Goal: Information Seeking & Learning: Check status

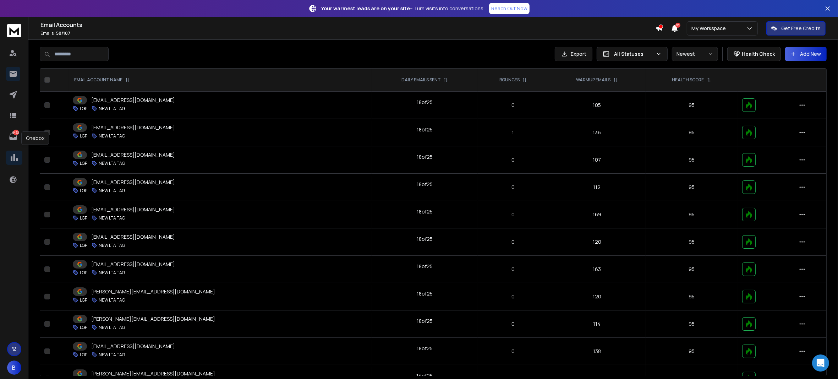
click at [15, 156] on icon at bounding box center [14, 157] width 11 height 11
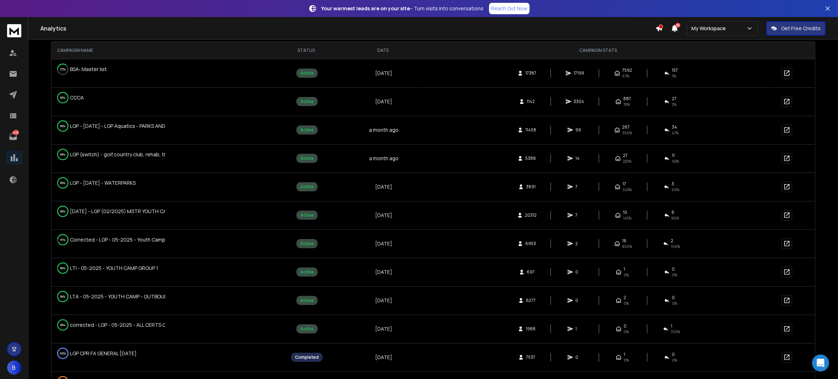
scroll to position [323, 0]
drag, startPoint x: 123, startPoint y: 72, endPoint x: 109, endPoint y: 71, distance: 13.2
click at [109, 71] on td "35 % BSA- Master list" at bounding box center [108, 70] width 114 height 20
click at [11, 161] on icon at bounding box center [14, 157] width 7 height 7
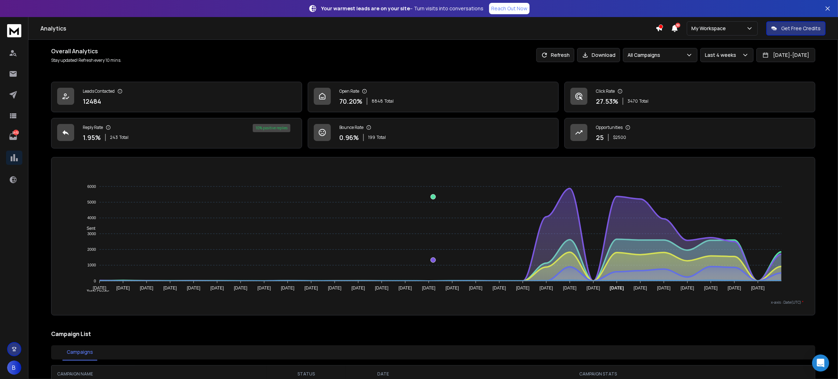
click at [11, 161] on icon at bounding box center [14, 157] width 7 height 7
click at [731, 260] on foreignobject "Sent Total Opens Unique Opens Links Clicked Total Replies" at bounding box center [433, 229] width 704 height 124
click at [12, 96] on icon at bounding box center [12, 94] width 7 height 7
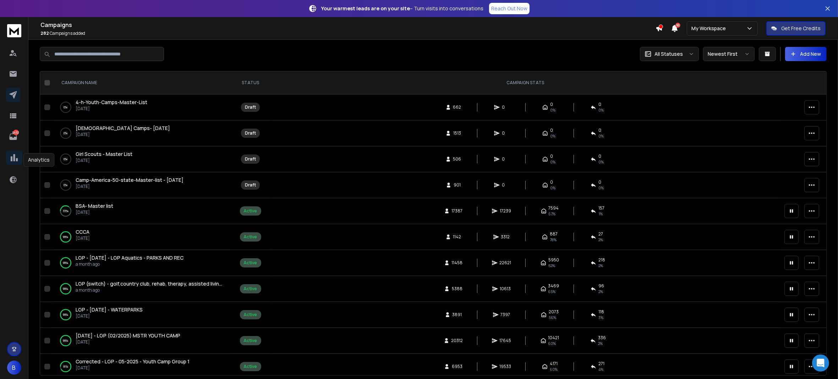
click at [10, 157] on icon at bounding box center [14, 157] width 11 height 11
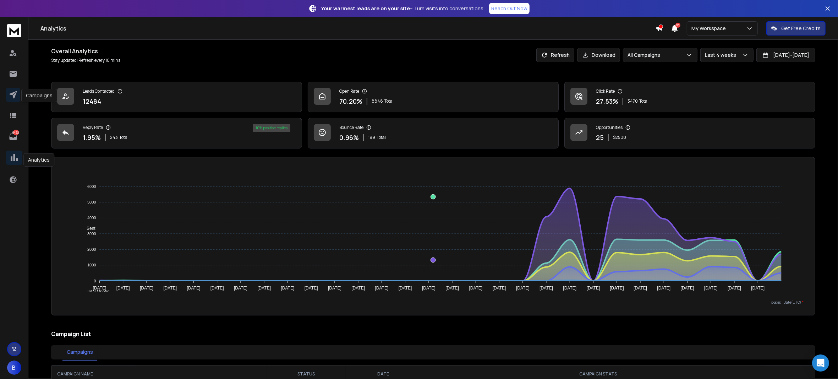
click at [15, 90] on link at bounding box center [13, 95] width 14 height 14
